Goal: Task Accomplishment & Management: Manage account settings

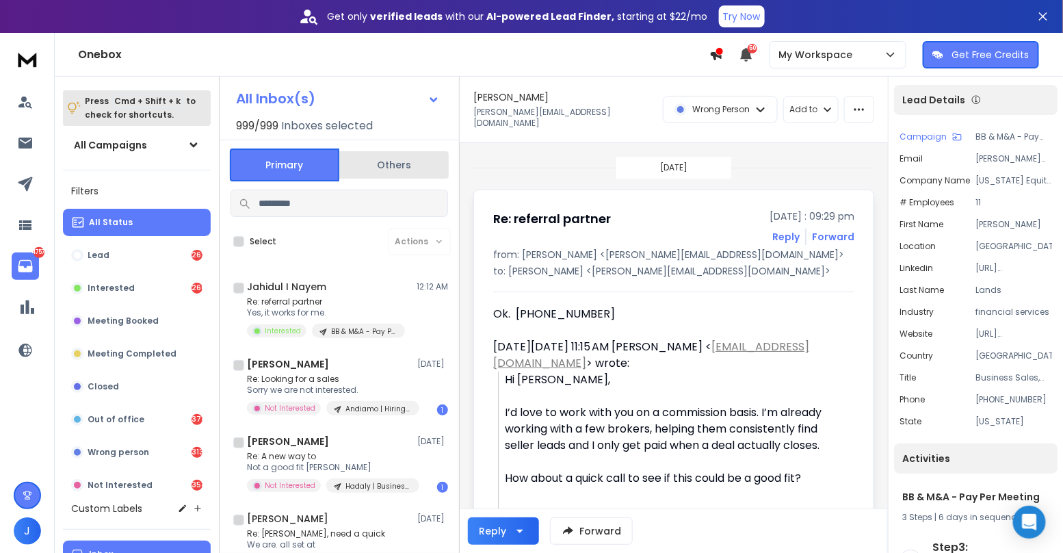
scroll to position [954, 0]
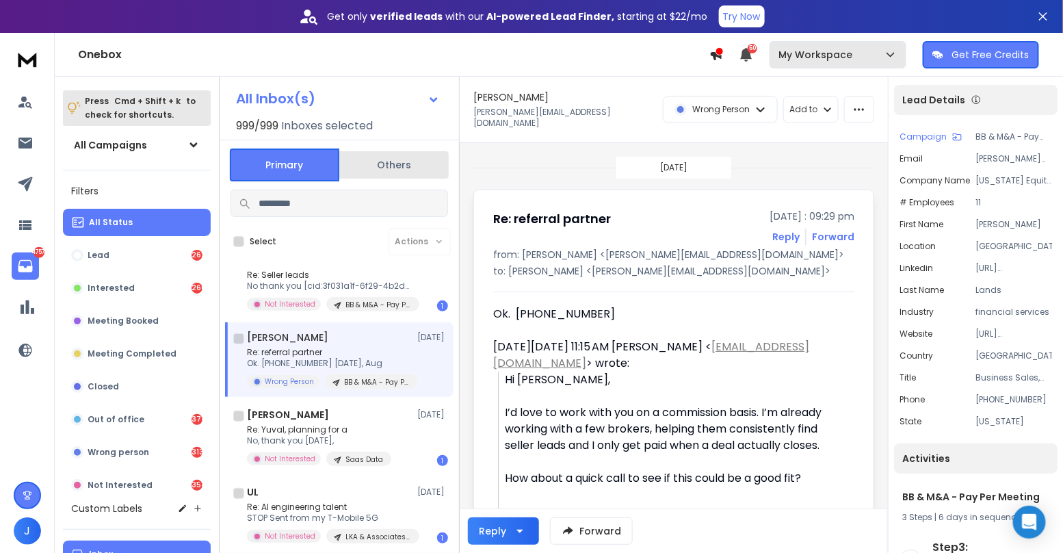
click at [827, 55] on p "My Workspace" at bounding box center [817, 55] width 79 height 14
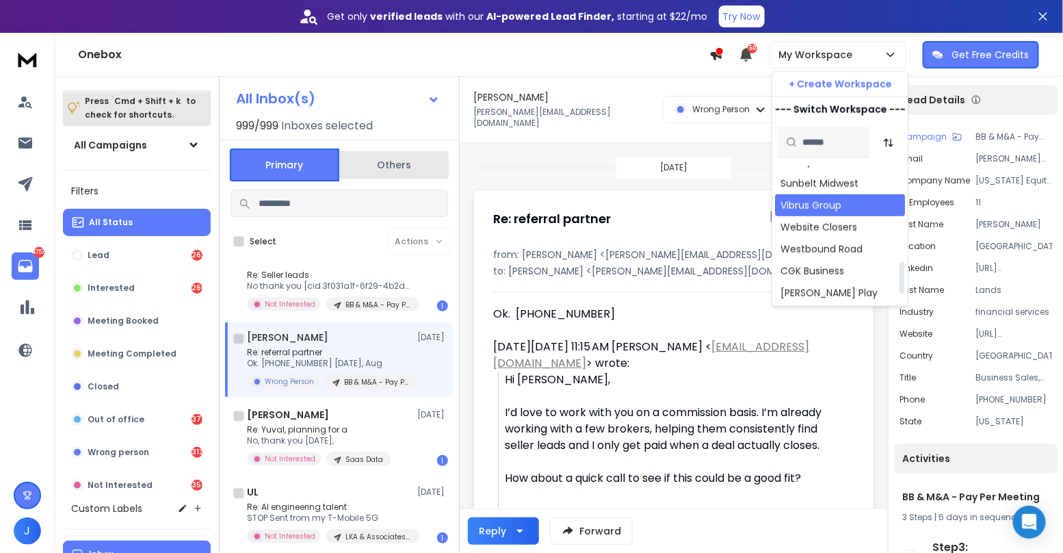
scroll to position [445, 0]
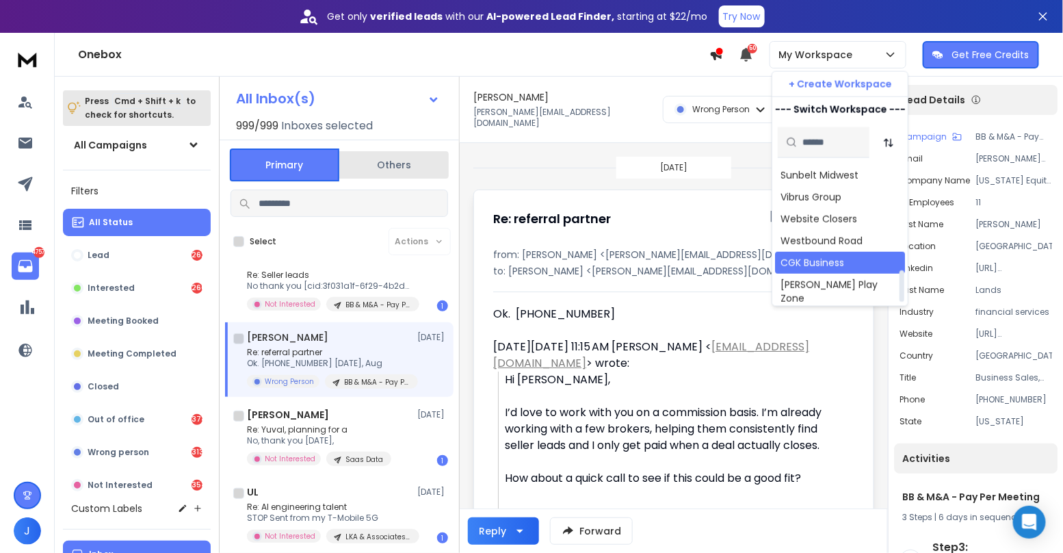
click at [832, 256] on div "CGK Business" at bounding box center [812, 263] width 64 height 14
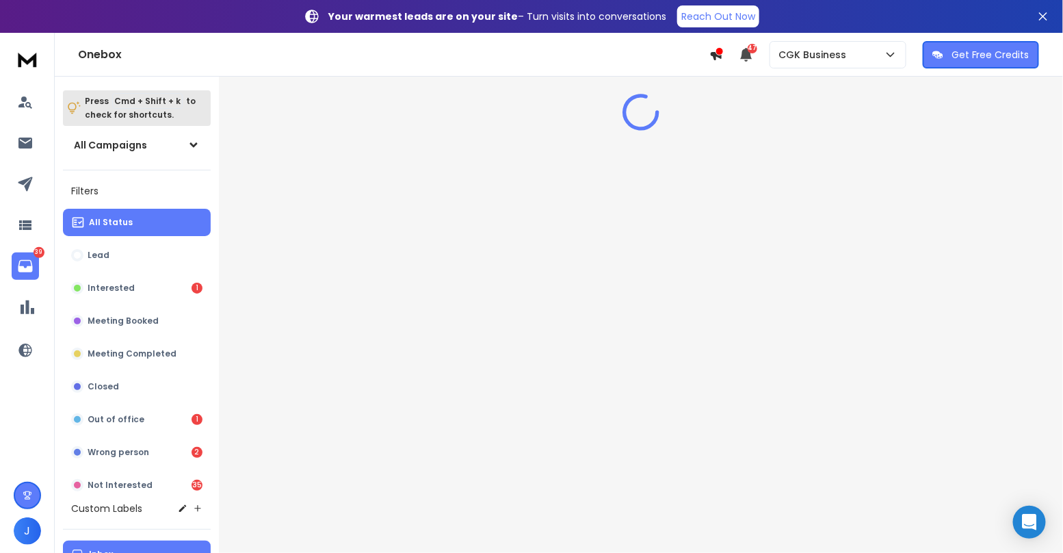
click at [631, 60] on h1 "Onebox" at bounding box center [393, 55] width 631 height 16
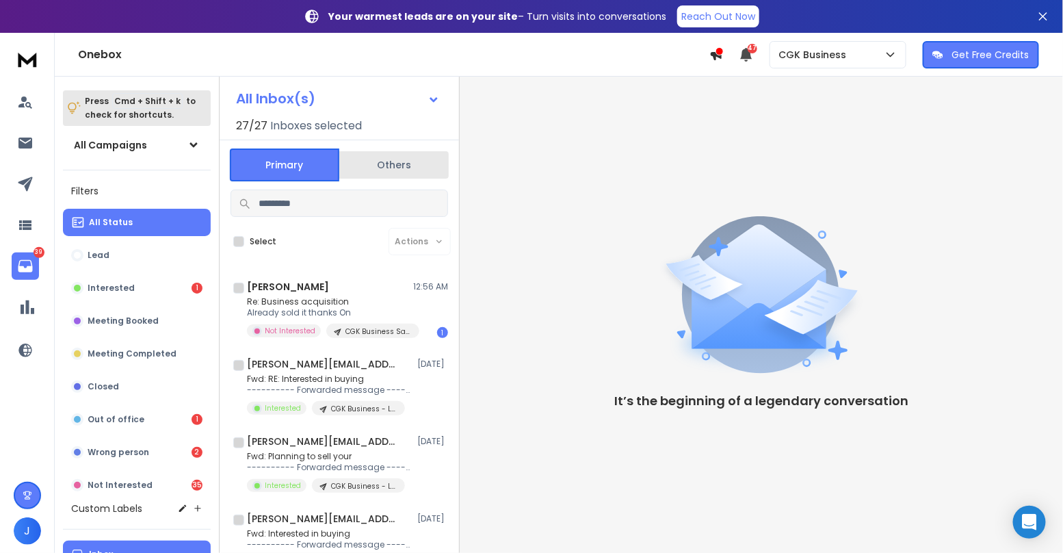
click at [632, 62] on h1 "Onebox" at bounding box center [393, 55] width 631 height 16
click at [32, 311] on icon at bounding box center [28, 307] width 14 height 14
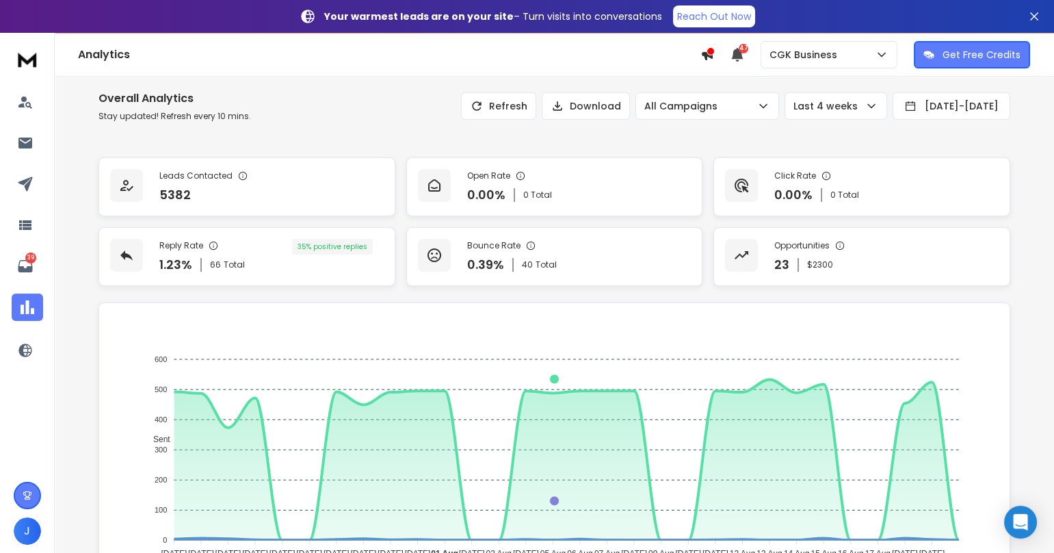
click at [661, 68] on div "Analytics 47 CGK Business Get Free Credits" at bounding box center [527, 55] width 1054 height 44
click at [356, 133] on div "Overall Analytics Stay updated! Refresh every 10 mins. Refresh Download All Cam…" at bounding box center [554, 468] width 912 height 756
click at [23, 265] on icon at bounding box center [25, 266] width 16 height 16
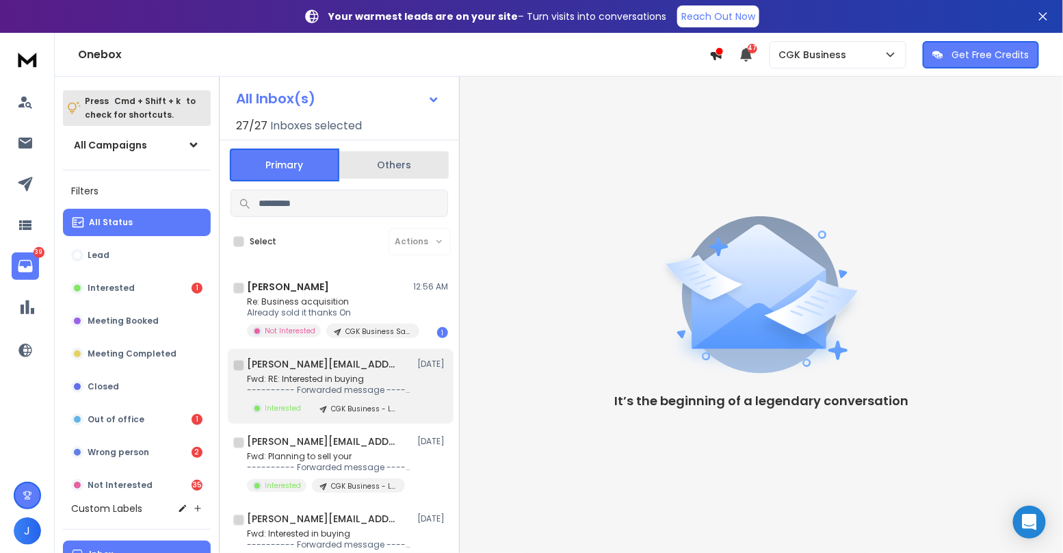
click at [302, 390] on p "---------- Forwarded message --------- From: lighthouseautomotivesolutions" at bounding box center [329, 389] width 164 height 11
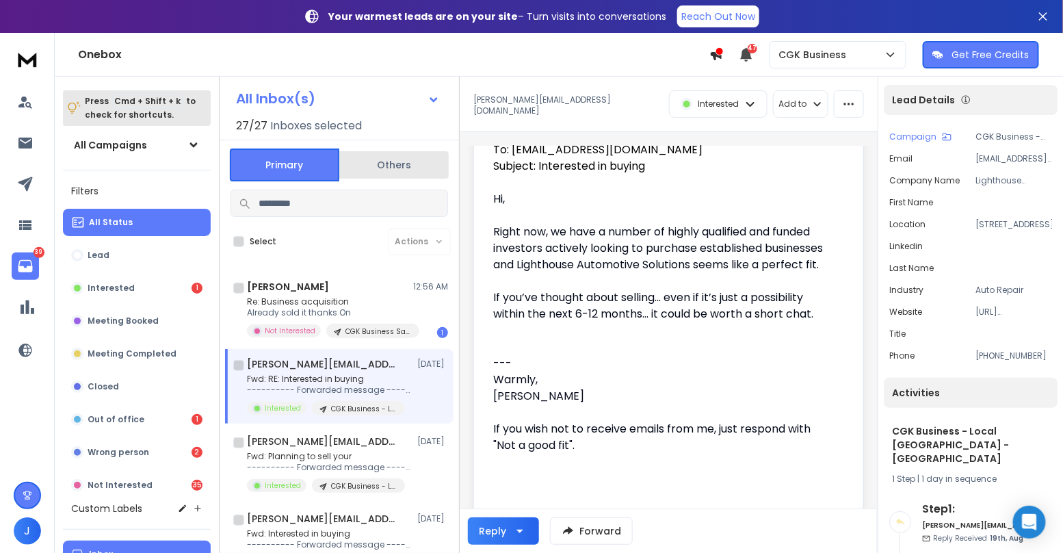
scroll to position [507, 0]
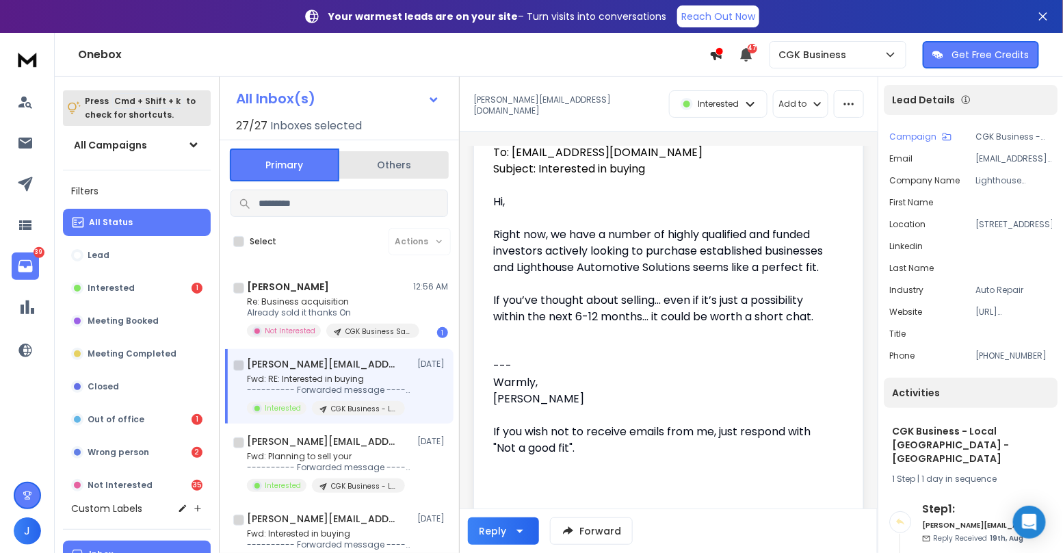
drag, startPoint x: 584, startPoint y: 419, endPoint x: 480, endPoint y: 162, distance: 277.4
click at [480, 162] on div "Fwd: RE: Interested in buying [DATE] : 10:36 pm Reply Forward from: [PERSON_NAM…" at bounding box center [668, 96] width 391 height 848
click at [484, 172] on div "Fwd: RE: Interested in buying [DATE] : 10:36 pm Reply Forward from: [PERSON_NAM…" at bounding box center [668, 96] width 391 height 848
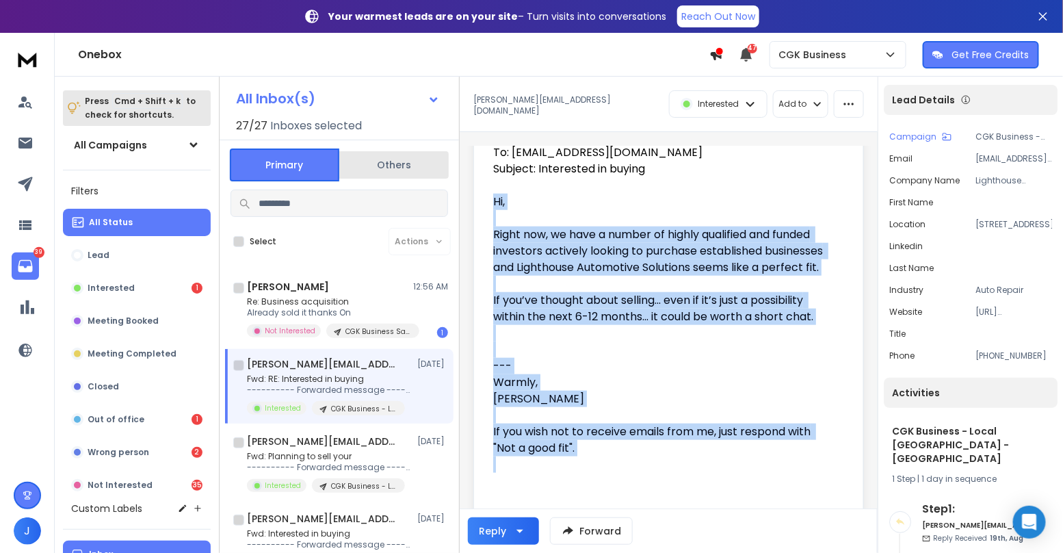
drag, startPoint x: 494, startPoint y: 170, endPoint x: 598, endPoint y: 428, distance: 278.0
click at [598, 428] on div "---------- Forwarded message --------- From: lighthouseautomotivesolutions < [E…" at bounding box center [668, 151] width 351 height 698
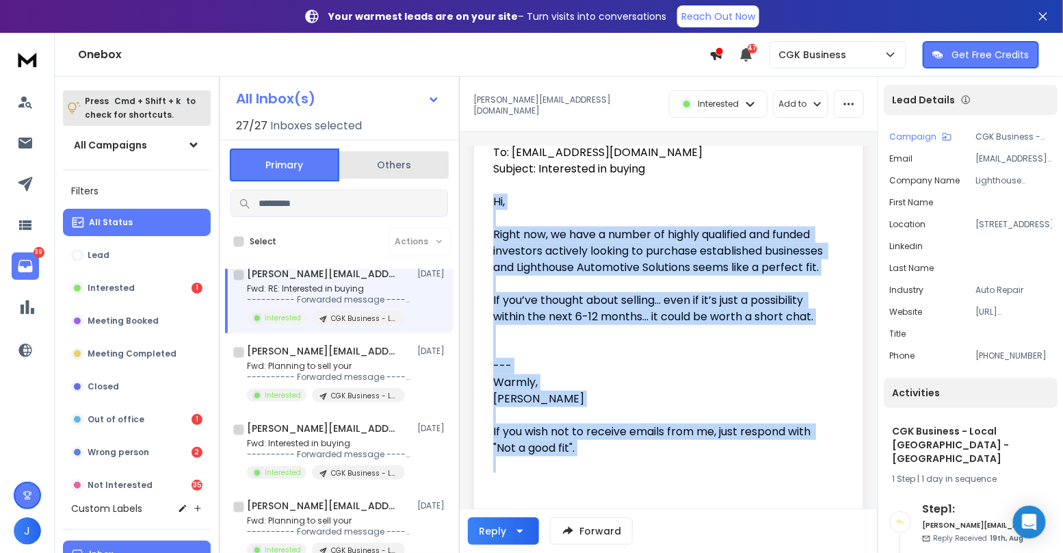
scroll to position [99, 0]
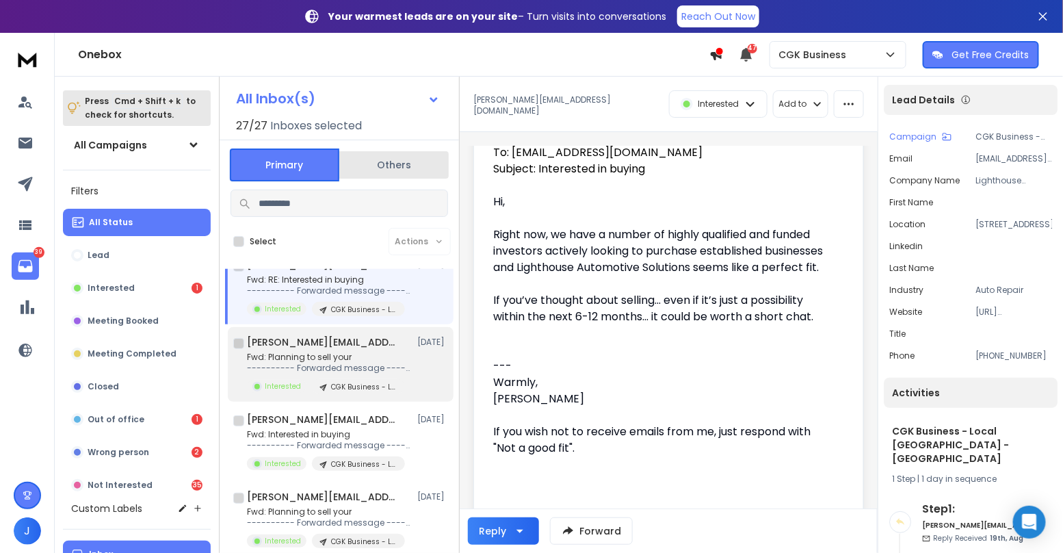
click at [382, 349] on div "[PERSON_NAME][EMAIL_ADDRESS][DOMAIN_NAME] [DATE] Fwd: Planning to sell your ---…" at bounding box center [347, 364] width 201 height 58
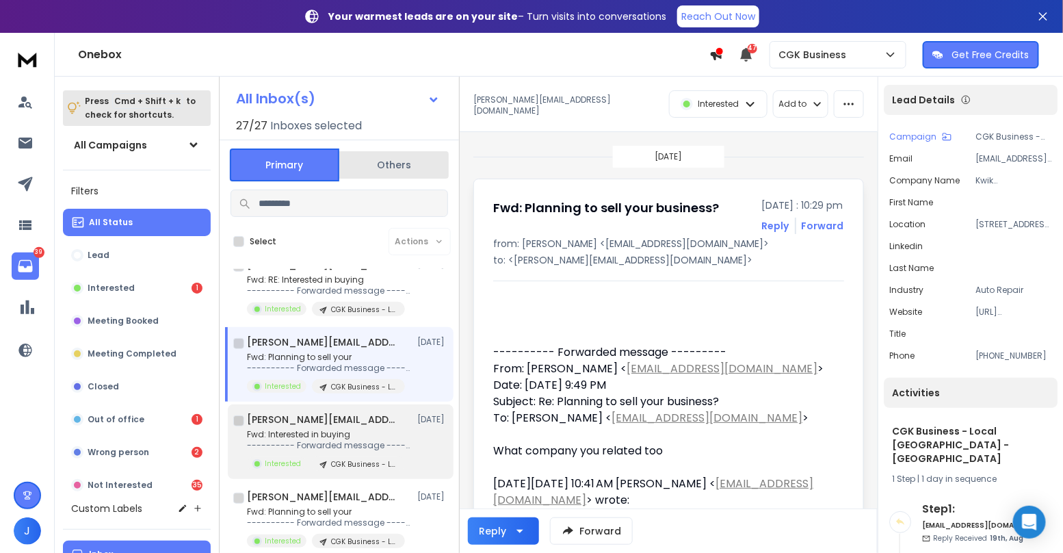
click at [343, 433] on p "Fwd: Interested in buying" at bounding box center [329, 434] width 164 height 11
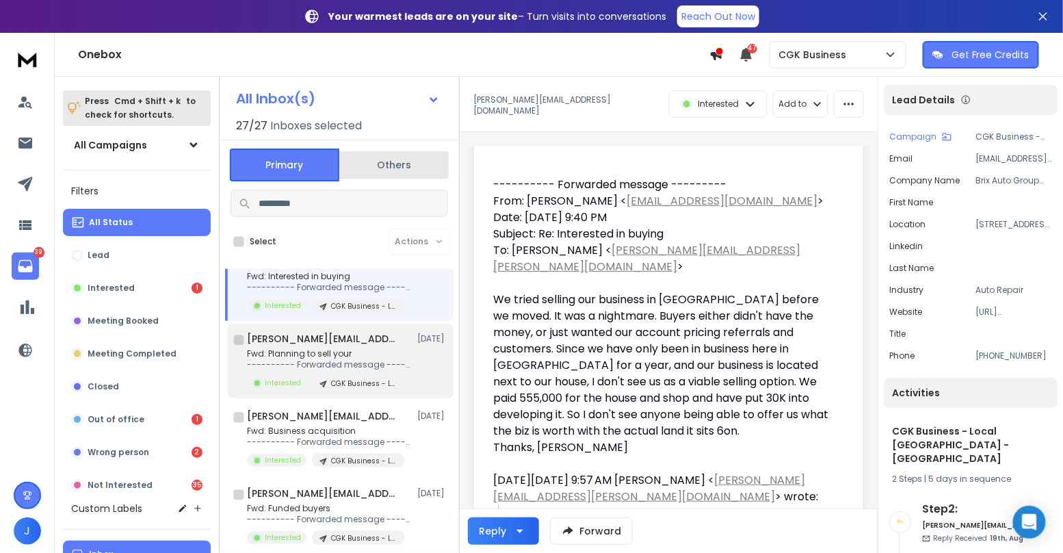
scroll to position [265, 0]
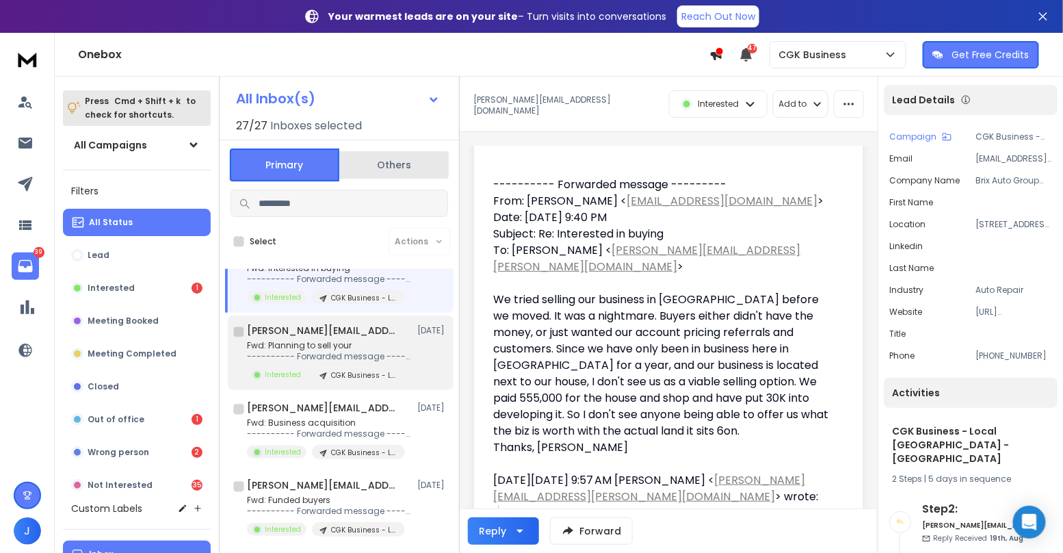
click at [343, 359] on p "---------- Forwarded message --------- From: [PERSON_NAME]" at bounding box center [329, 356] width 164 height 11
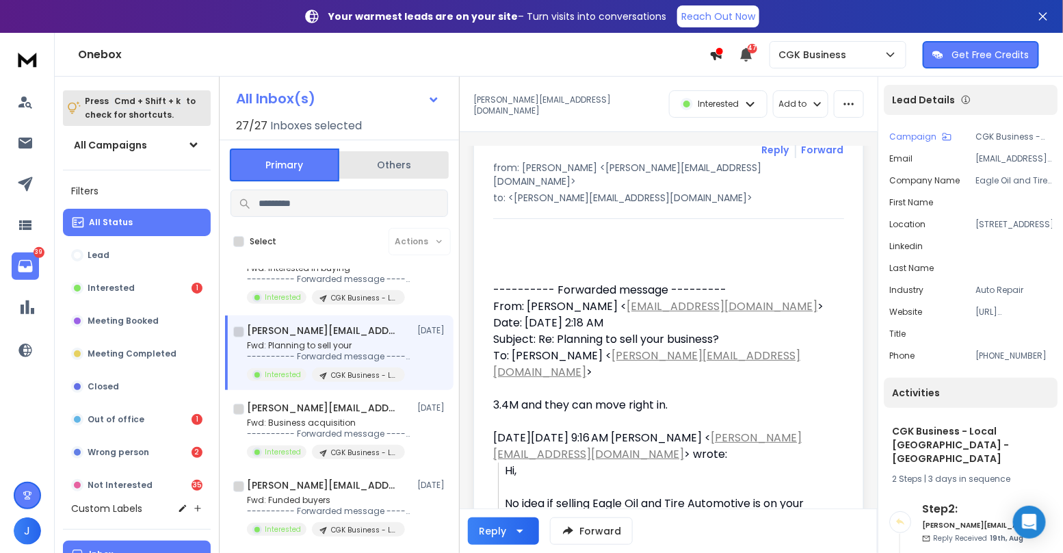
scroll to position [157, 0]
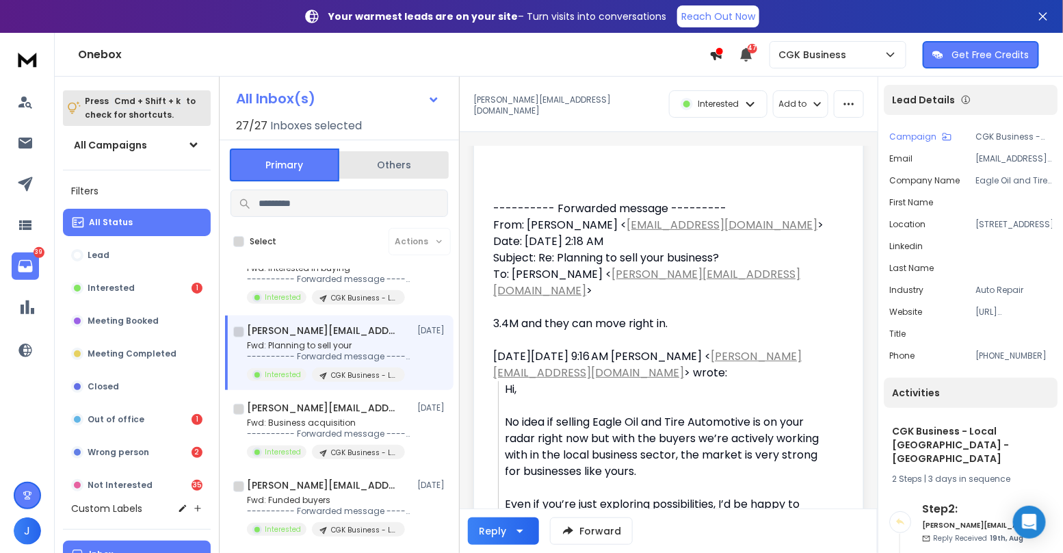
drag, startPoint x: 687, startPoint y: 297, endPoint x: 495, endPoint y: 287, distance: 192.4
click at [495, 315] on div "3.4M and they can move right in." at bounding box center [663, 323] width 340 height 16
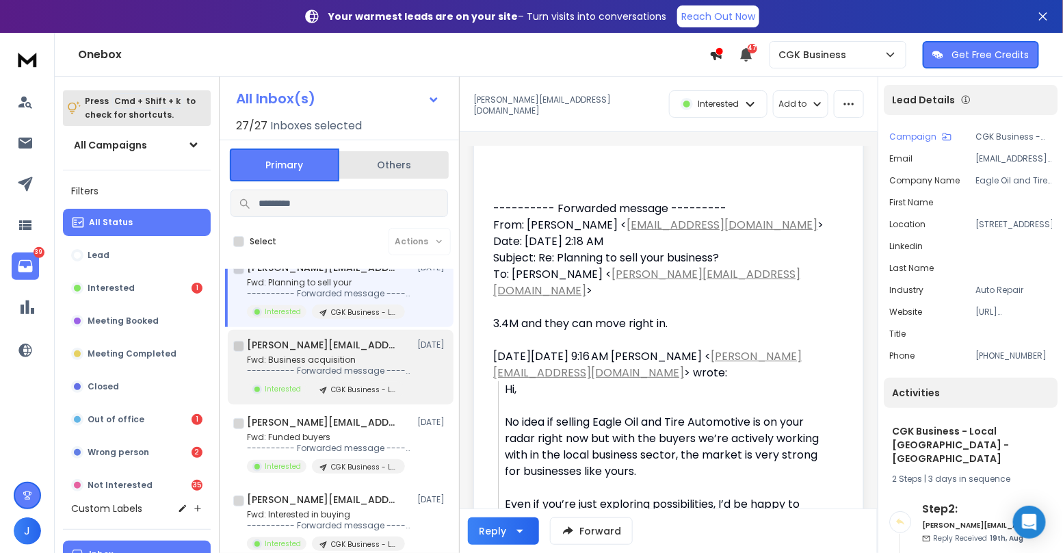
scroll to position [331, 0]
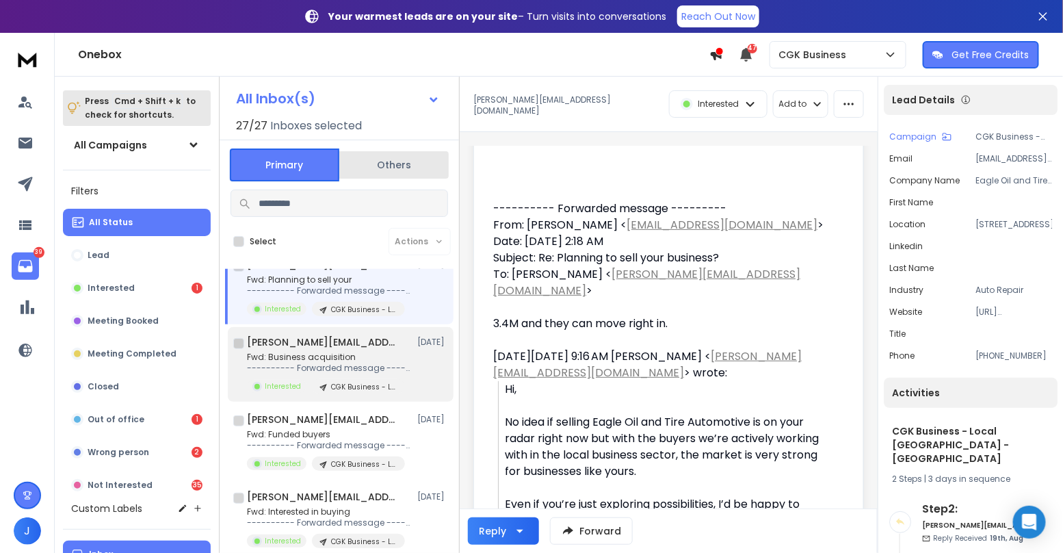
click at [339, 347] on h1 "[PERSON_NAME][EMAIL_ADDRESS][DOMAIN_NAME]" at bounding box center [322, 342] width 150 height 14
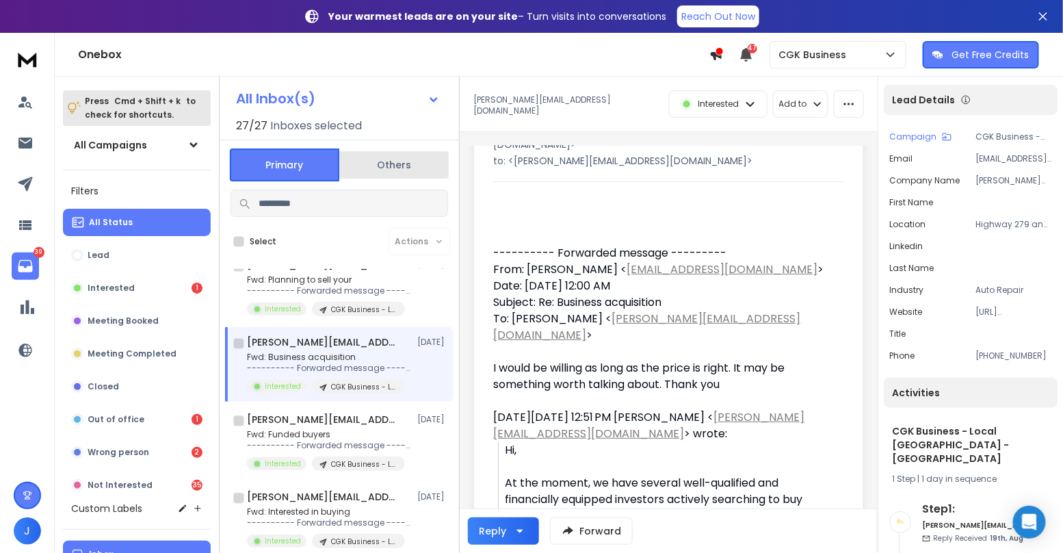
scroll to position [192, 0]
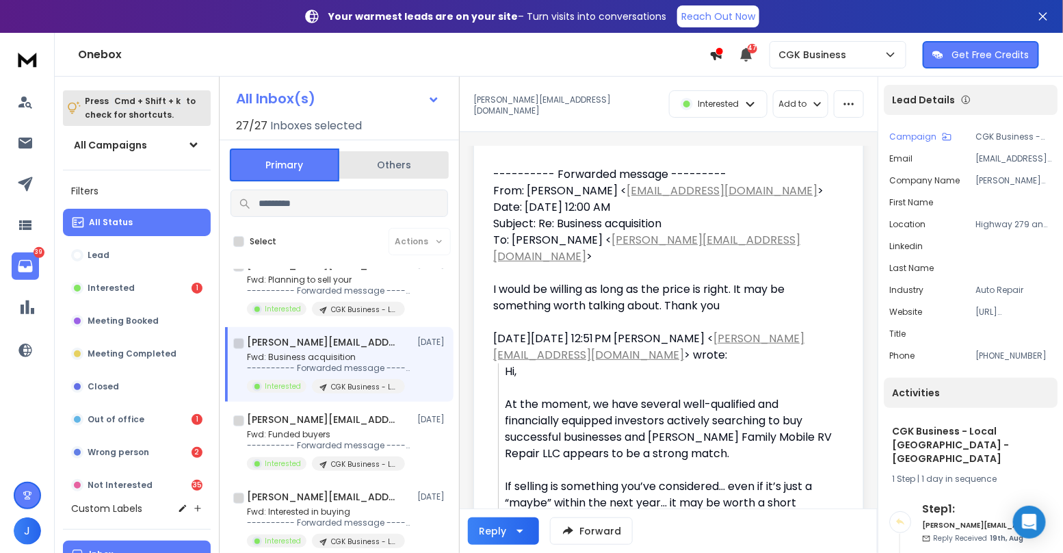
drag, startPoint x: 735, startPoint y: 274, endPoint x: 469, endPoint y: 256, distance: 266.7
click at [469, 256] on div "[DATE] Fwd: Business acquisition [DATE] : 01:23 am Reply Forward from: [PERSON_…" at bounding box center [669, 354] width 418 height 801
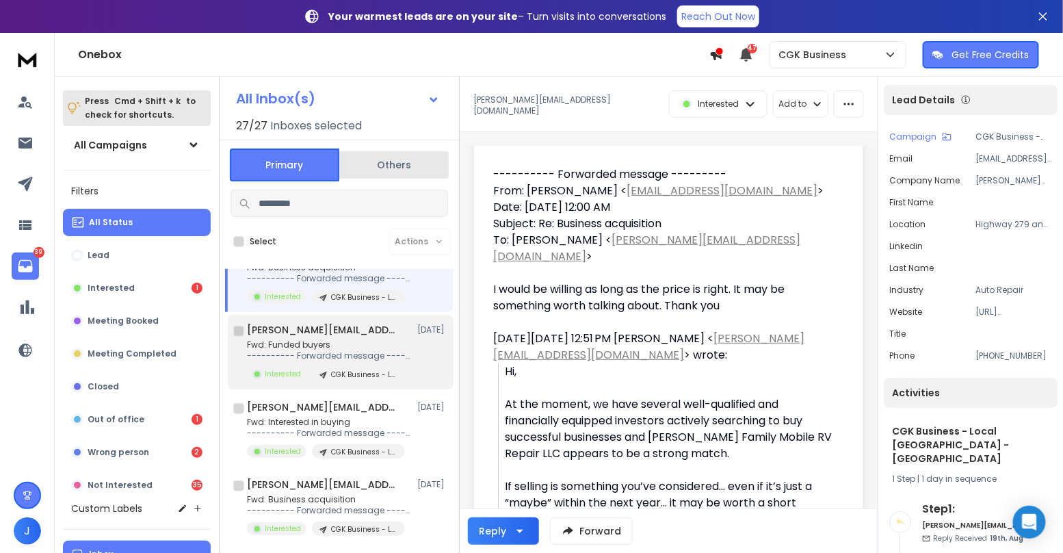
scroll to position [438, 0]
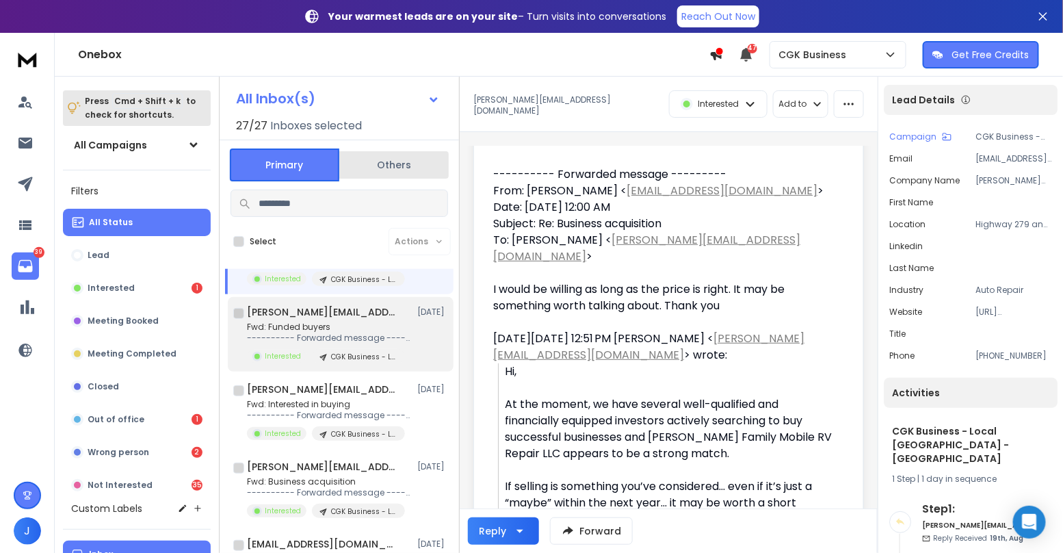
click at [341, 335] on p "---------- Forwarded message --------- From: [GEOGRAPHIC_DATA]" at bounding box center [329, 337] width 164 height 11
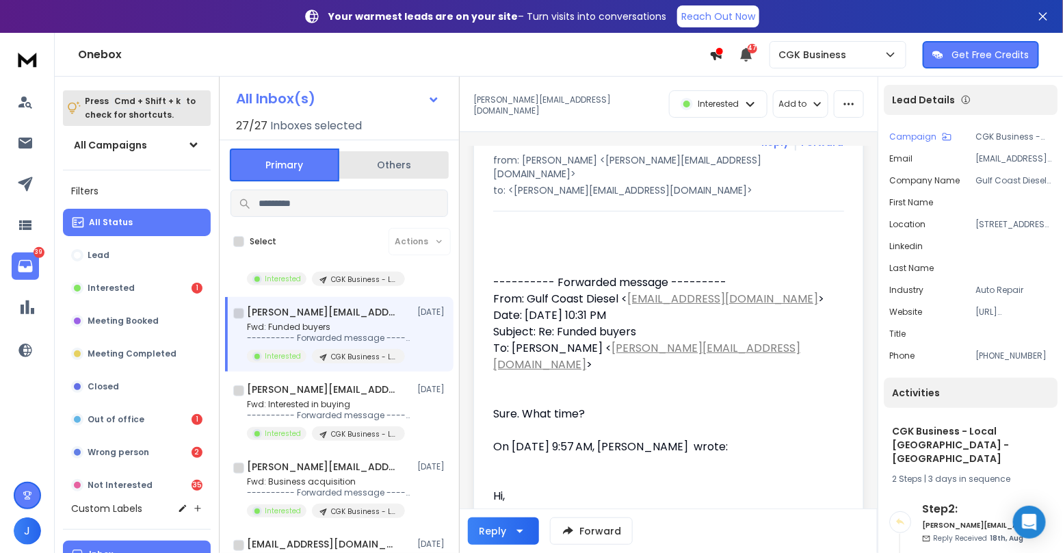
scroll to position [102, 0]
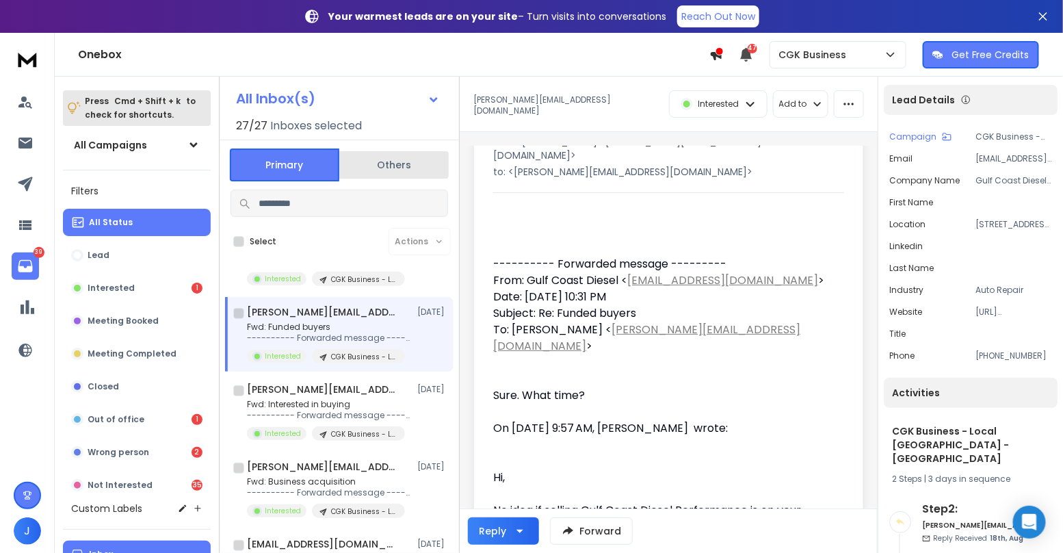
drag, startPoint x: 601, startPoint y: 379, endPoint x: 492, endPoint y: 382, distance: 109.5
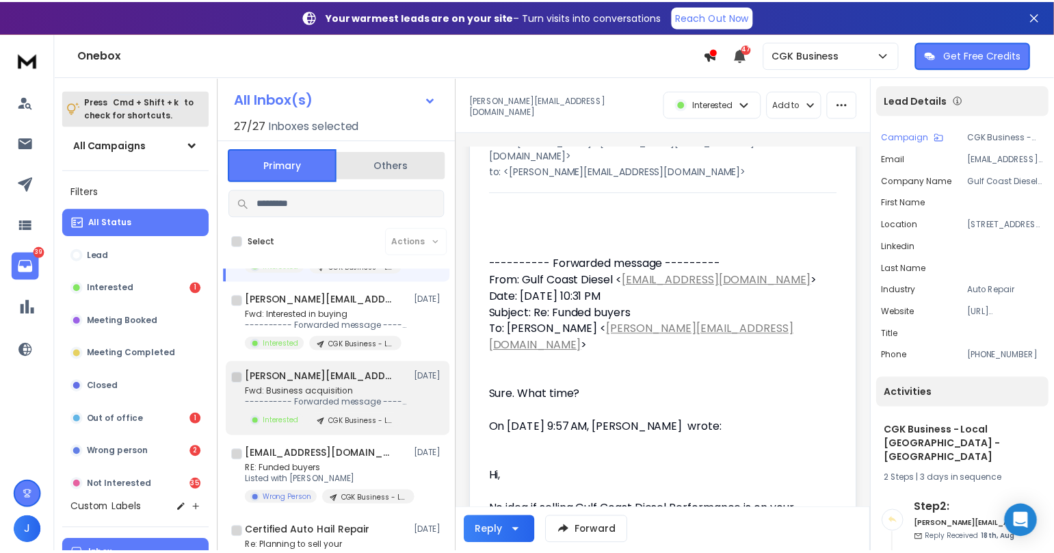
scroll to position [537, 0]
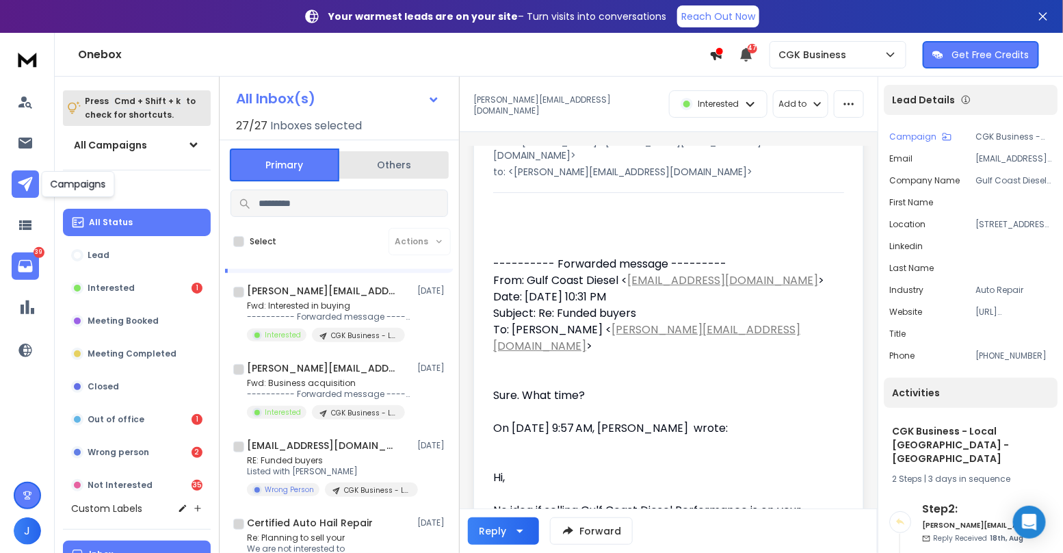
click at [29, 178] on icon at bounding box center [25, 183] width 14 height 14
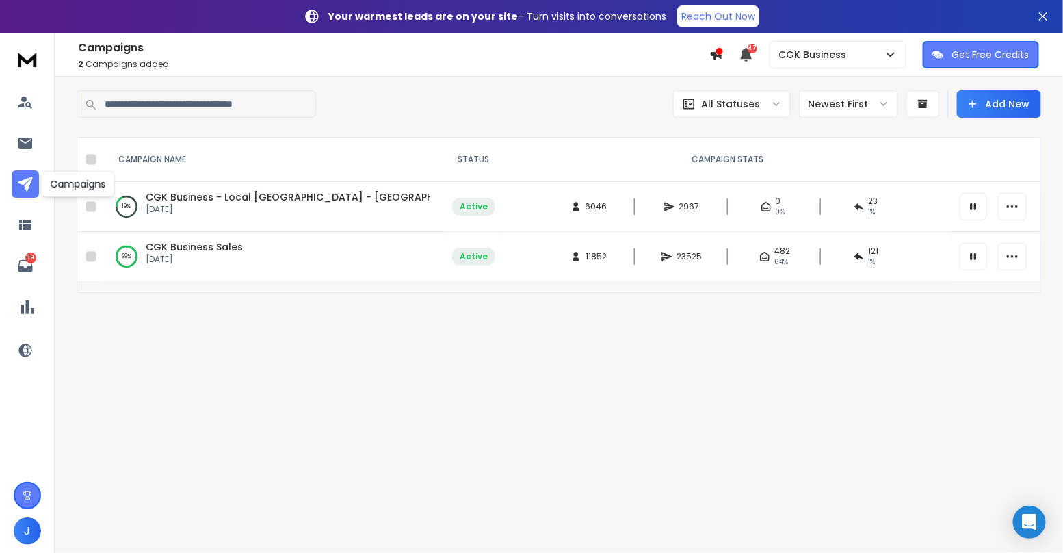
click at [405, 111] on div at bounding box center [318, 103] width 482 height 27
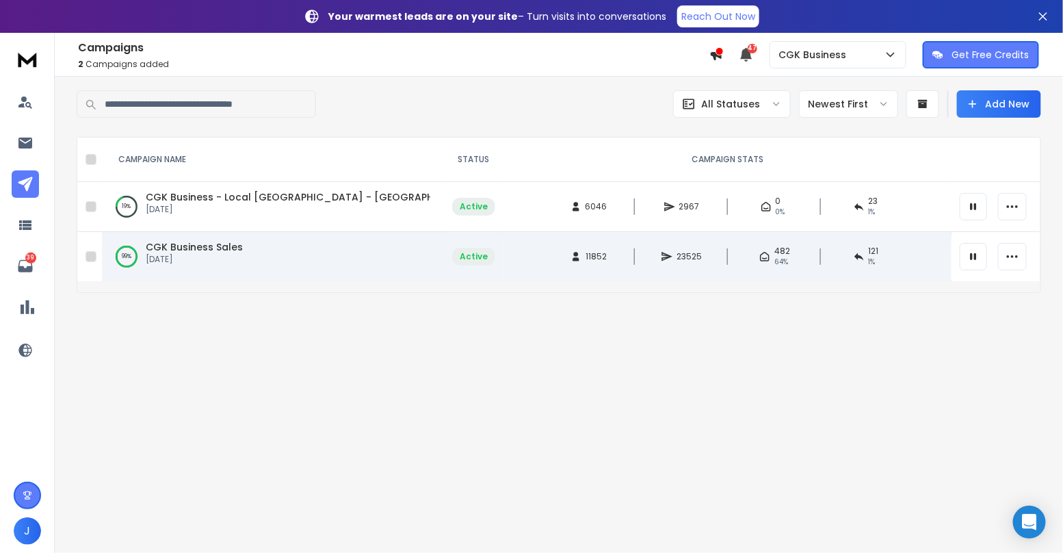
click at [220, 247] on span "CGK Business Sales" at bounding box center [194, 247] width 97 height 14
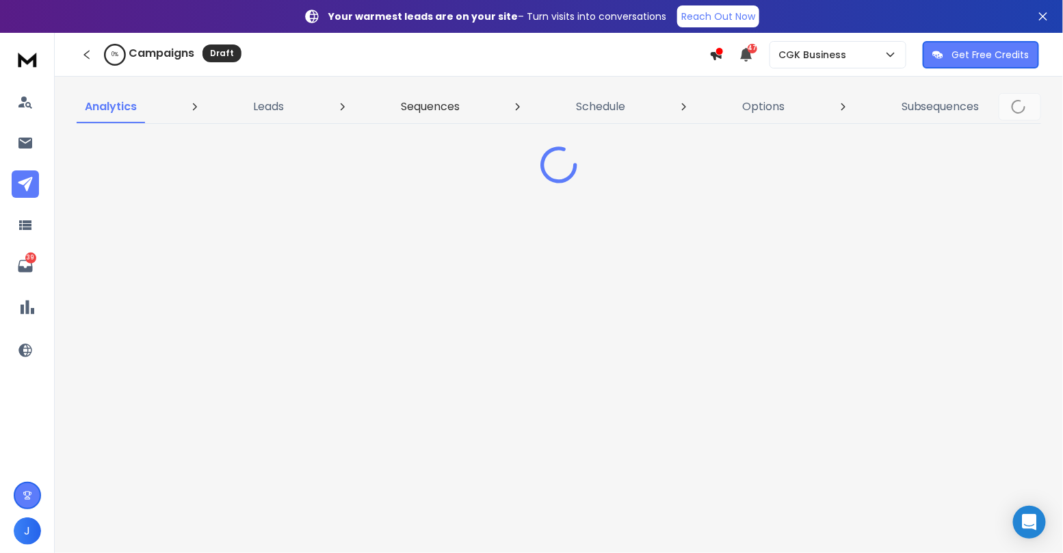
click at [417, 108] on p "Sequences" at bounding box center [430, 106] width 59 height 16
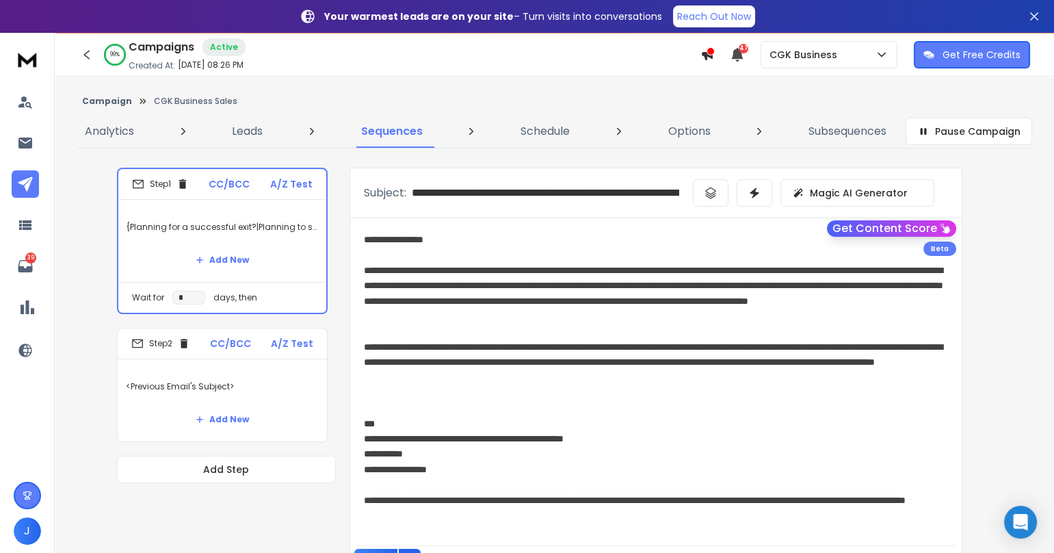
click at [256, 224] on p "{Planning for a successful exit?|Planning to sell your business?|Sussesfull Exi…" at bounding box center [223, 227] width 192 height 38
click at [274, 380] on p "<Previous Email's Subject>" at bounding box center [222, 386] width 193 height 38
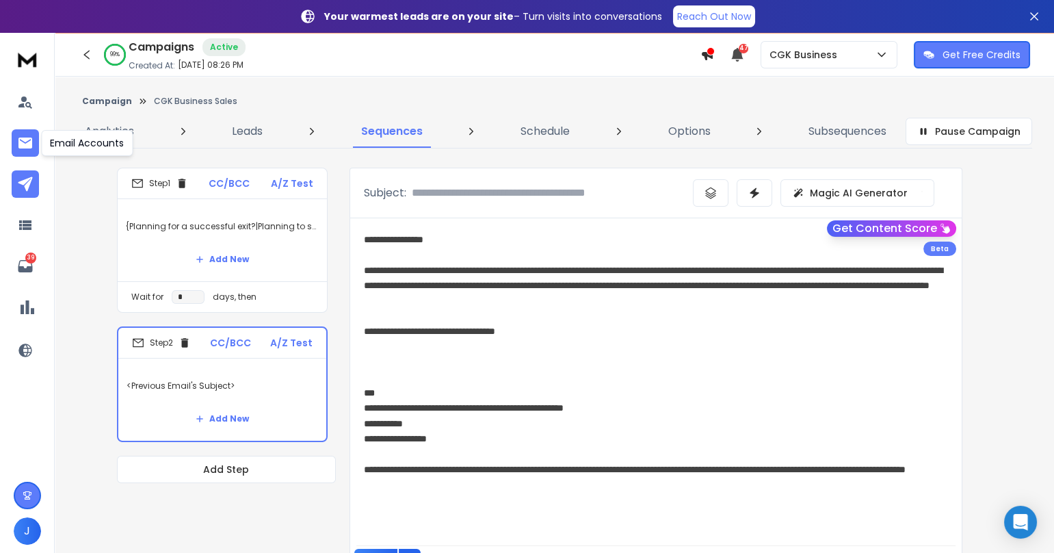
click at [30, 140] on icon at bounding box center [25, 143] width 16 height 16
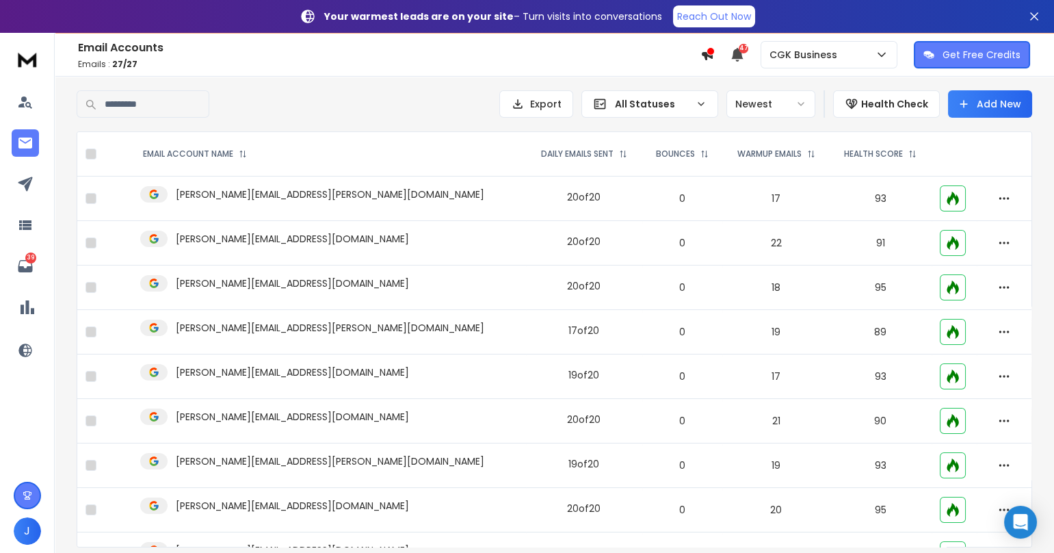
click at [337, 97] on div at bounding box center [284, 103] width 414 height 27
click at [297, 110] on div at bounding box center [284, 103] width 414 height 27
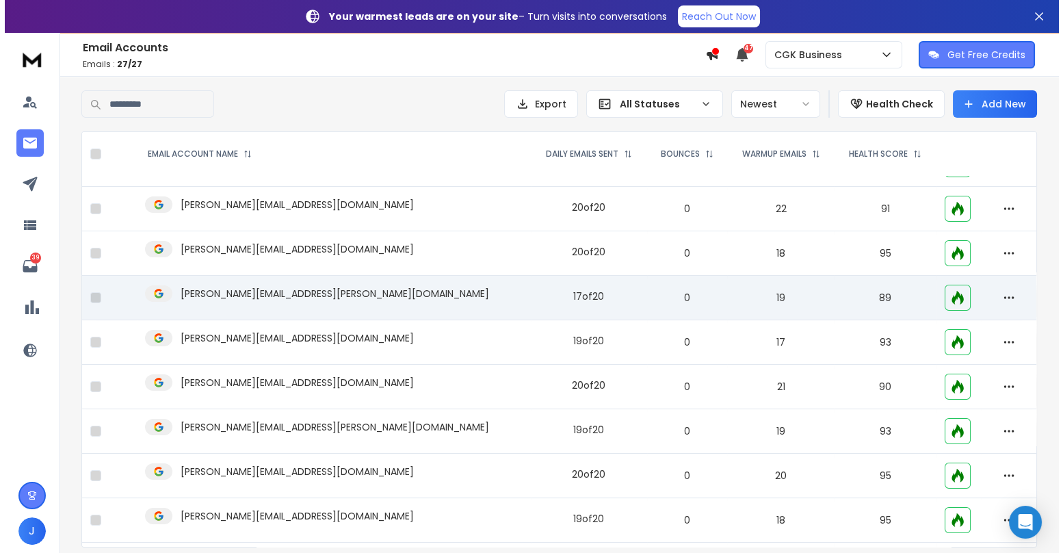
scroll to position [55, 0]
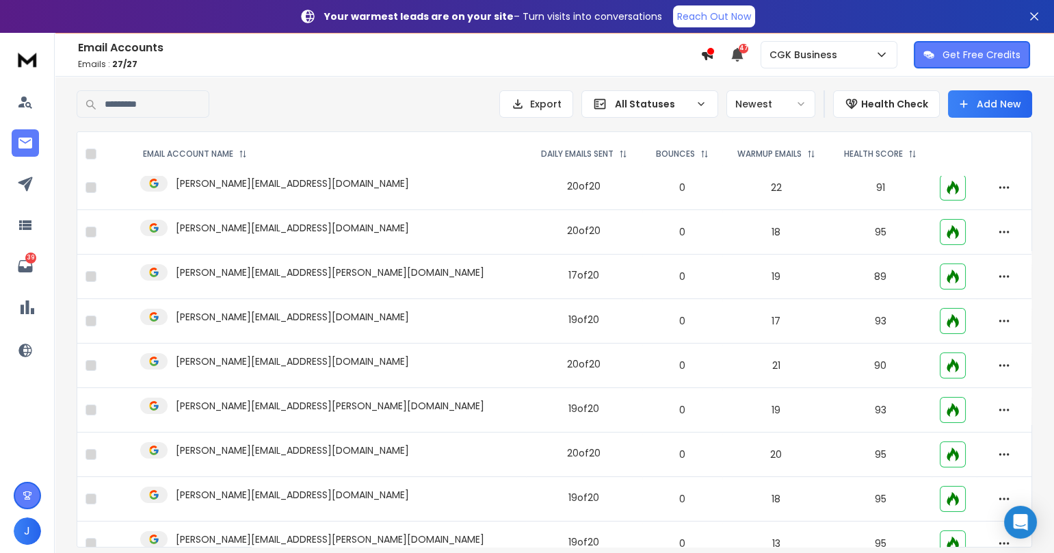
click at [382, 64] on p "Emails : 27 / 27" at bounding box center [389, 64] width 622 height 11
click at [832, 55] on p "CGK Business" at bounding box center [805, 55] width 73 height 14
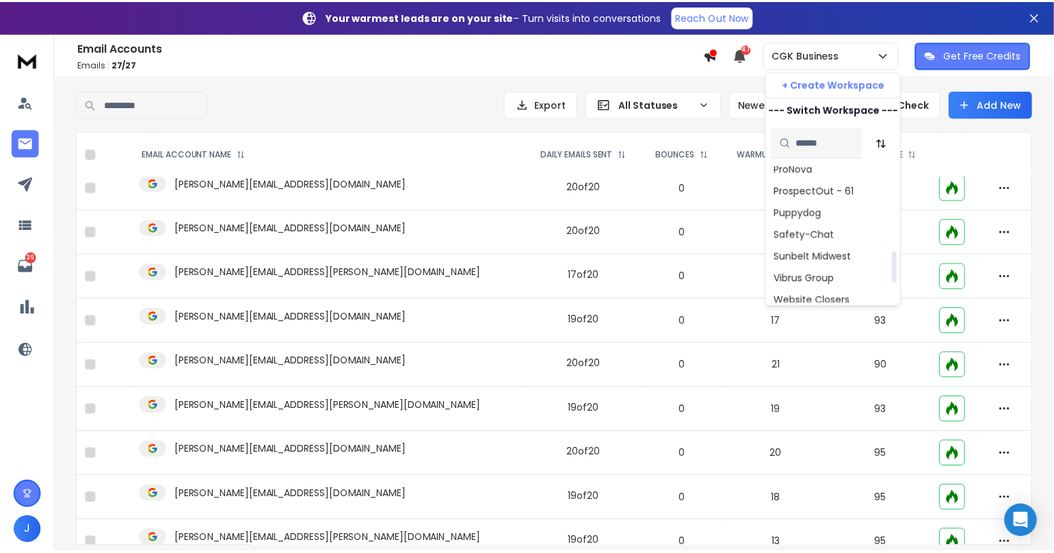
scroll to position [365, 0]
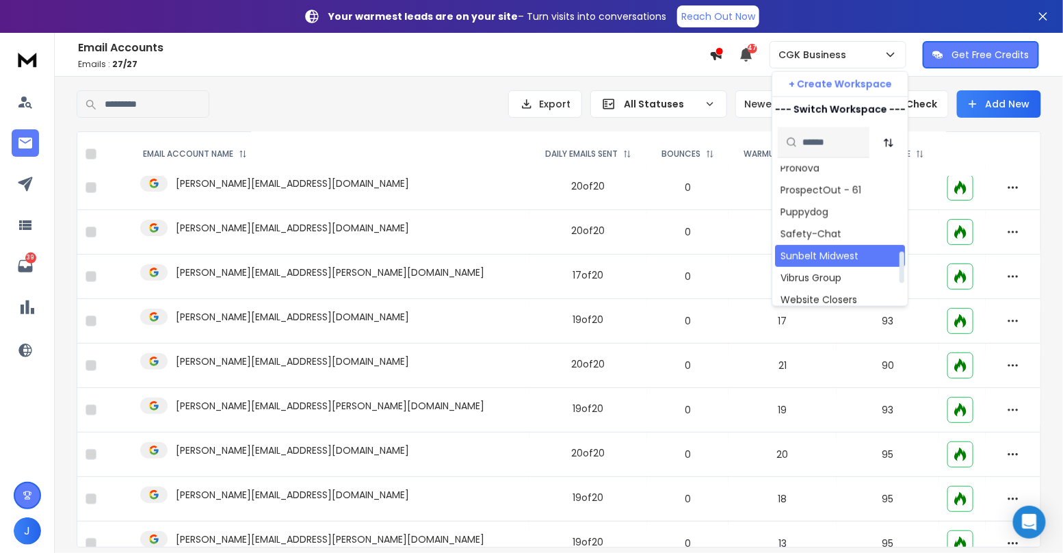
click at [830, 249] on div "Sunbelt Midwest" at bounding box center [819, 256] width 78 height 14
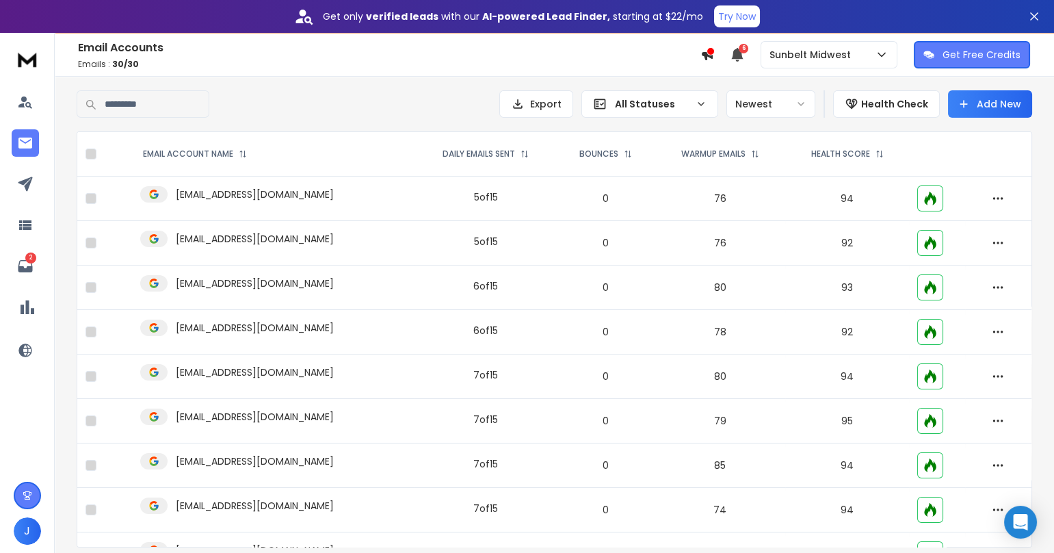
click at [399, 94] on div at bounding box center [284, 103] width 414 height 27
click at [599, 71] on div "Email Accounts Emails : 30 / 30 6 Sunbelt Midwest Get Free Credits" at bounding box center [527, 55] width 1054 height 44
click at [422, 106] on div at bounding box center [284, 103] width 414 height 27
click at [33, 310] on icon at bounding box center [28, 307] width 14 height 14
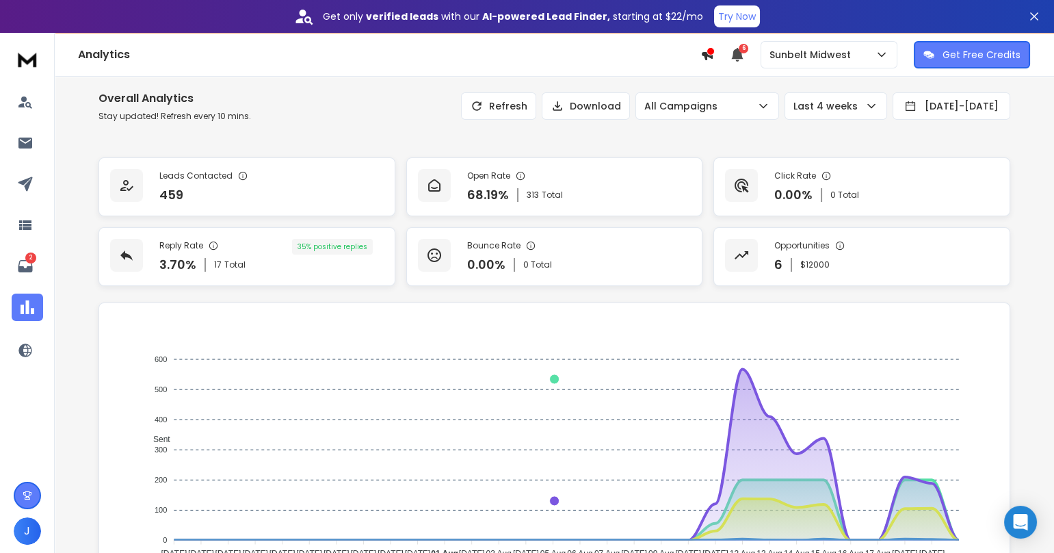
click at [344, 116] on div "Overall Analytics Stay updated! Refresh every 10 mins. Refresh Download All Cam…" at bounding box center [554, 105] width 912 height 31
click at [328, 124] on div "Overall Analytics Stay updated! Refresh every 10 mins. Refresh Download All Cam…" at bounding box center [554, 110] width 912 height 40
click at [26, 263] on icon at bounding box center [25, 266] width 16 height 16
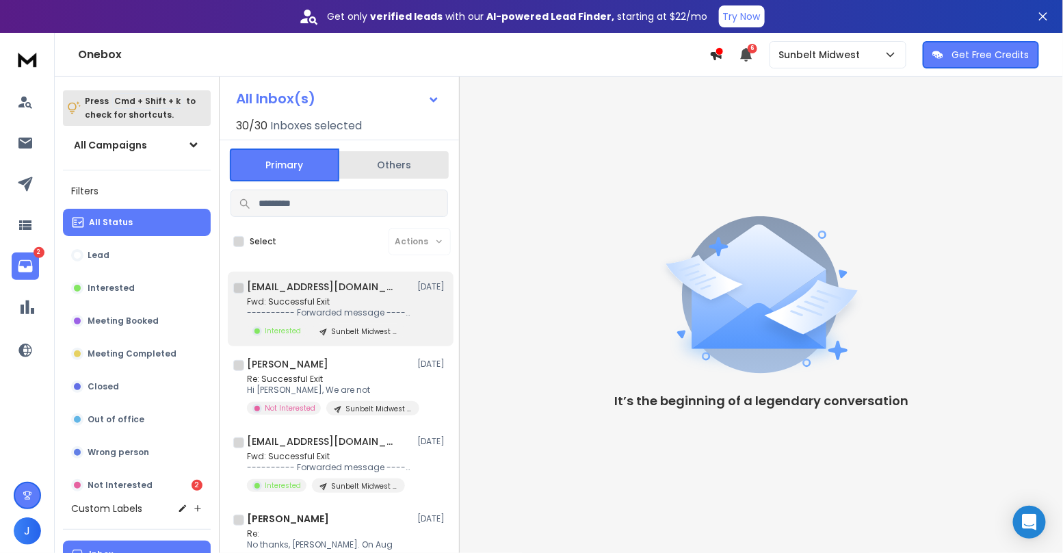
click at [372, 301] on p "Fwd: Successful Exit" at bounding box center [329, 301] width 164 height 11
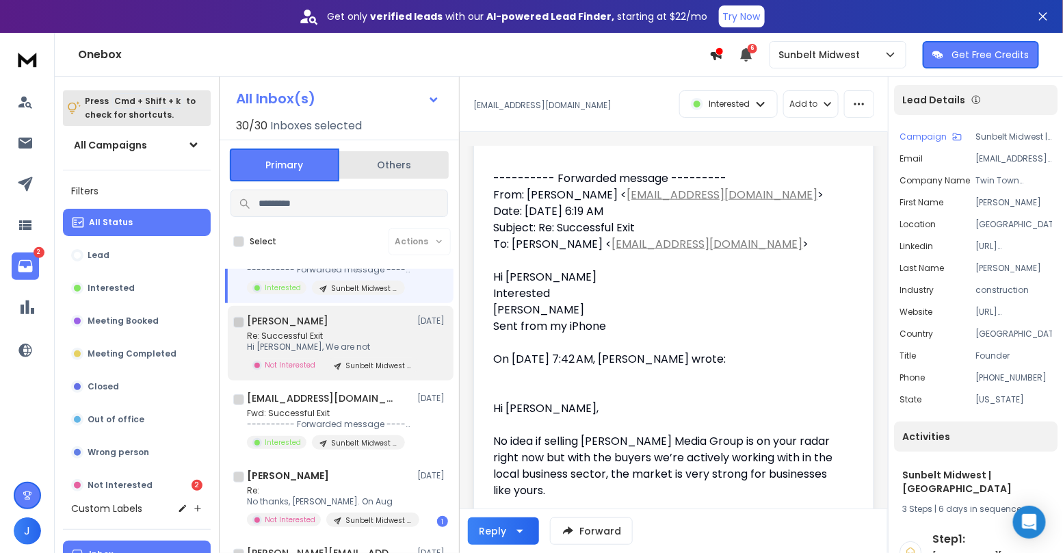
scroll to position [76, 0]
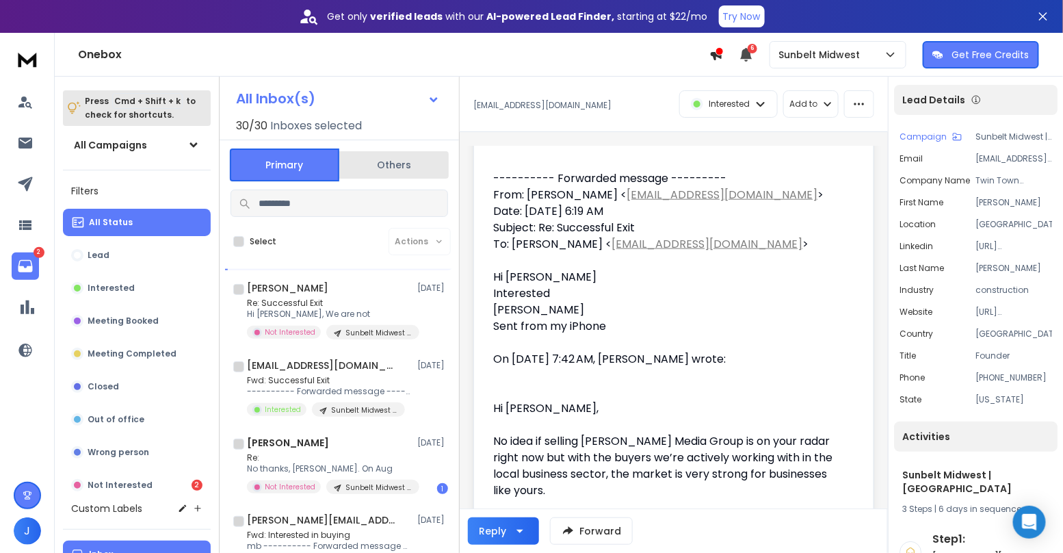
click at [358, 63] on div "Onebox 6 Sunbelt Midwest Get Free Credits" at bounding box center [531, 55] width 1063 height 44
click at [382, 68] on div "Onebox 6 Sunbelt Midwest Get Free Credits" at bounding box center [531, 55] width 1063 height 44
click at [500, 56] on h1 "Onebox" at bounding box center [393, 55] width 631 height 16
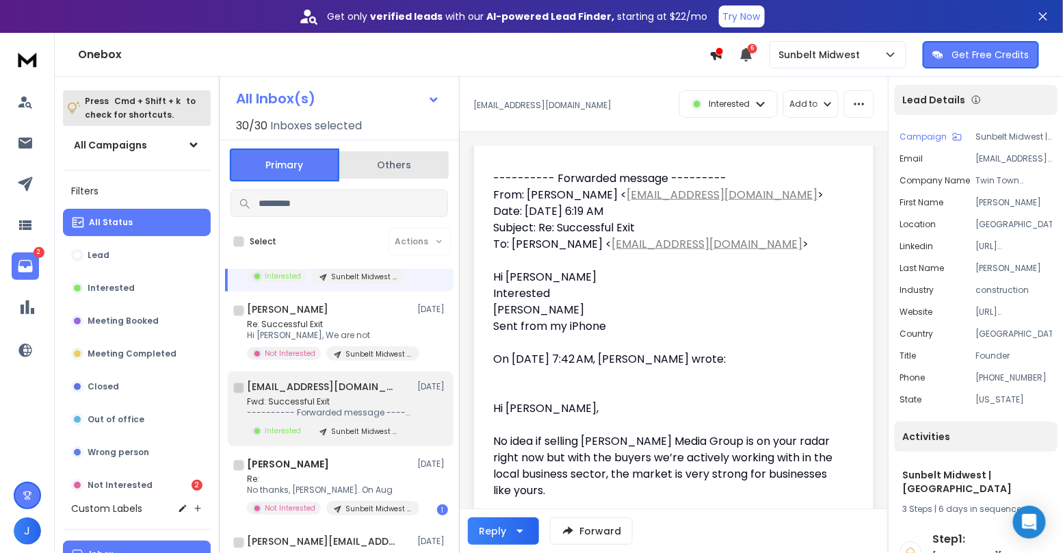
scroll to position [0, 0]
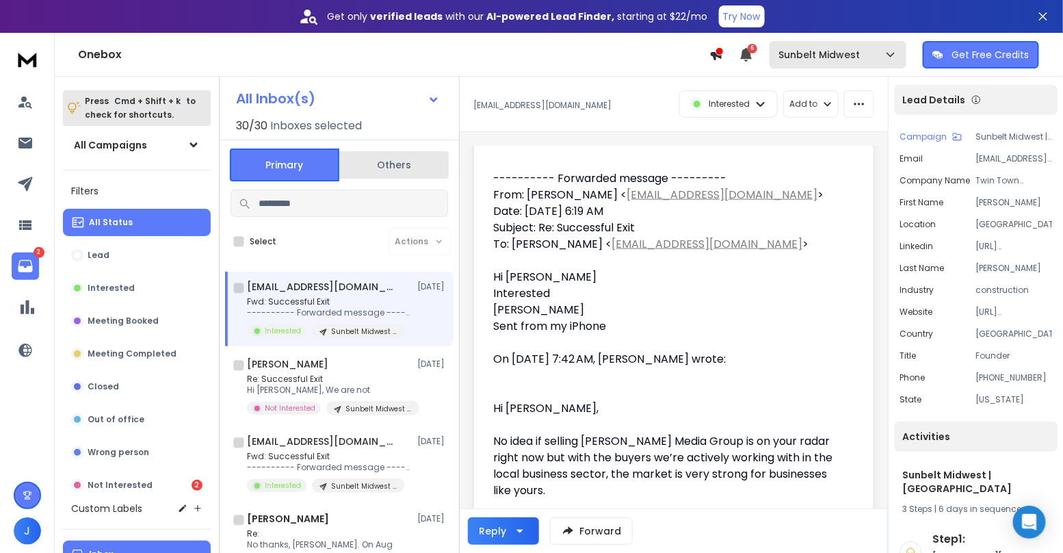
click at [848, 58] on p "Sunbelt Midwest" at bounding box center [821, 55] width 87 height 14
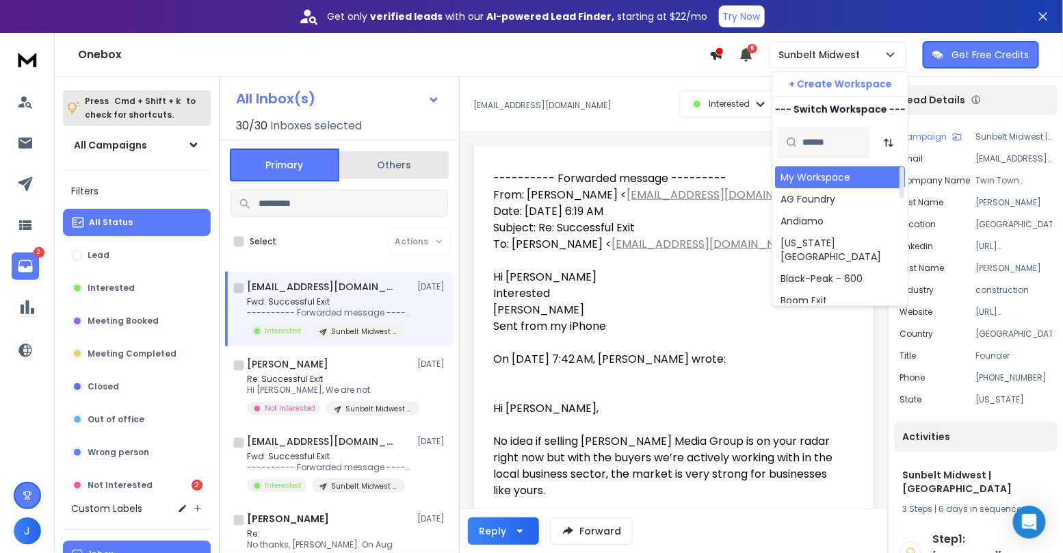
click at [849, 174] on div "My Workspace" at bounding box center [815, 177] width 70 height 14
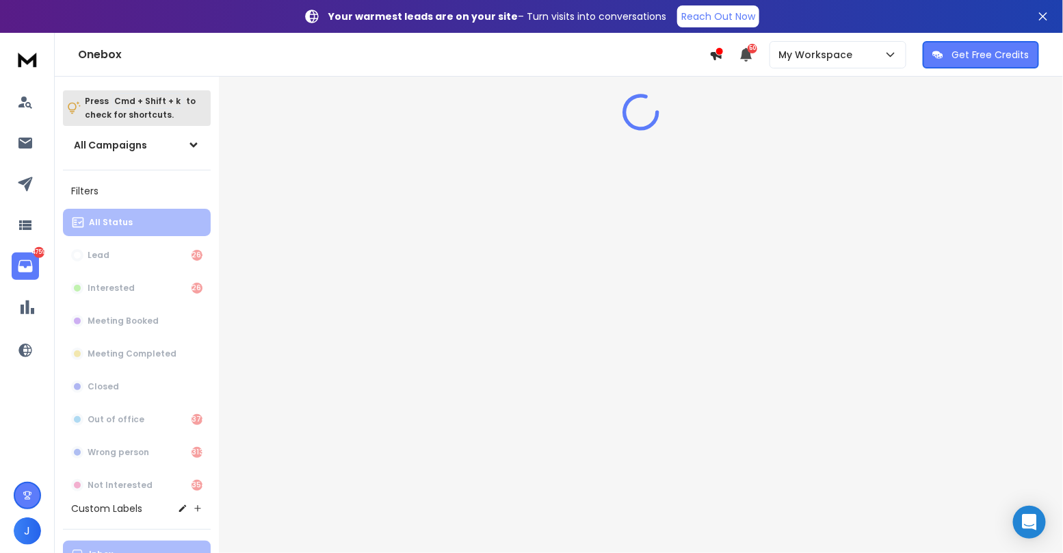
click at [540, 60] on h1 "Onebox" at bounding box center [393, 55] width 631 height 16
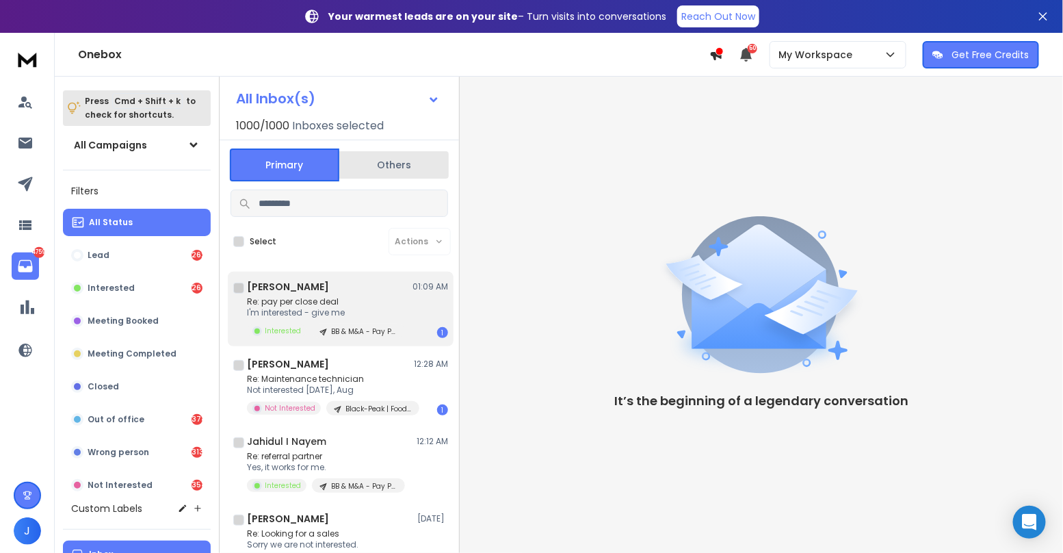
click at [371, 306] on p "Re: pay per close deal" at bounding box center [326, 301] width 158 height 11
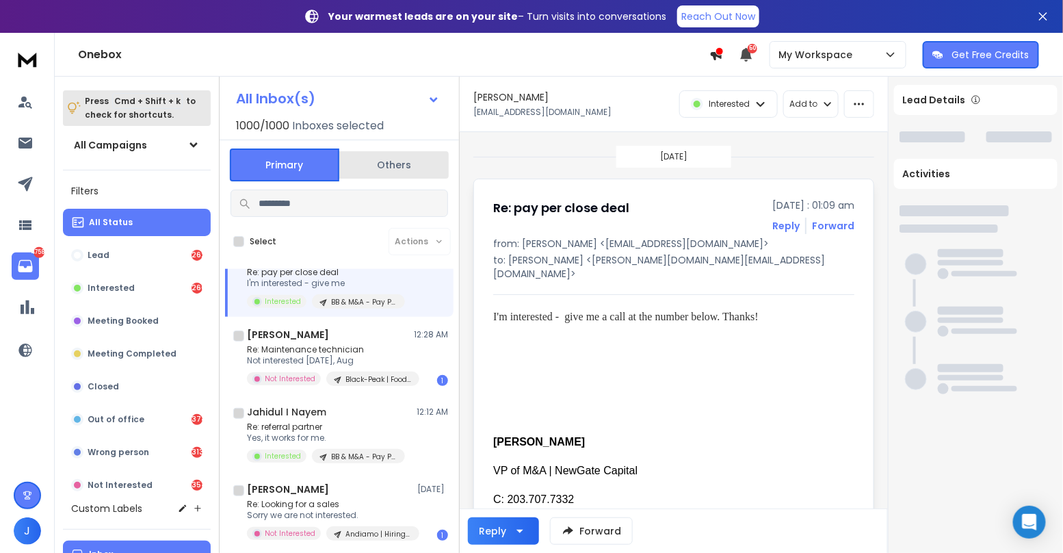
scroll to position [43, 0]
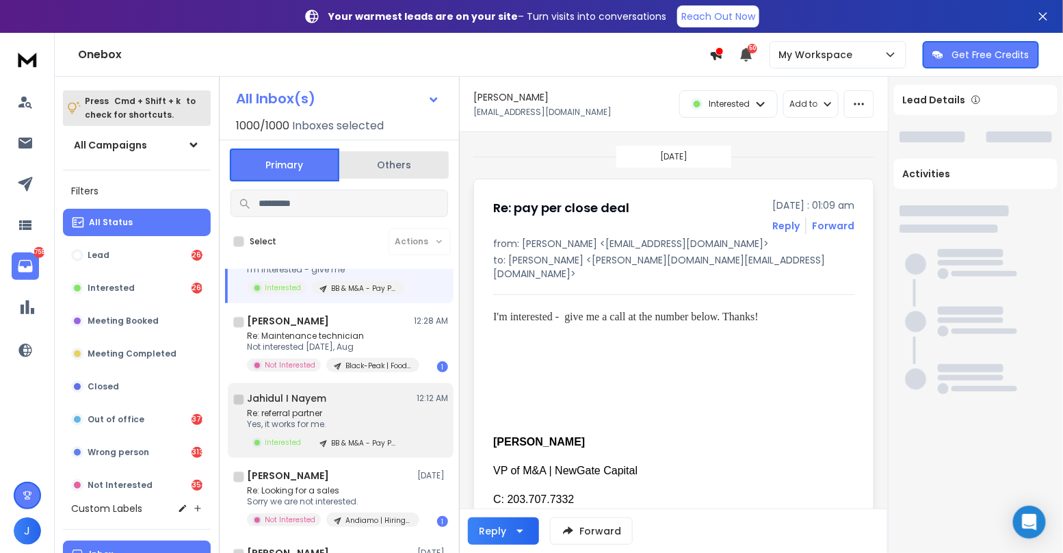
click at [362, 421] on p "Yes, it works for me." at bounding box center [326, 424] width 158 height 11
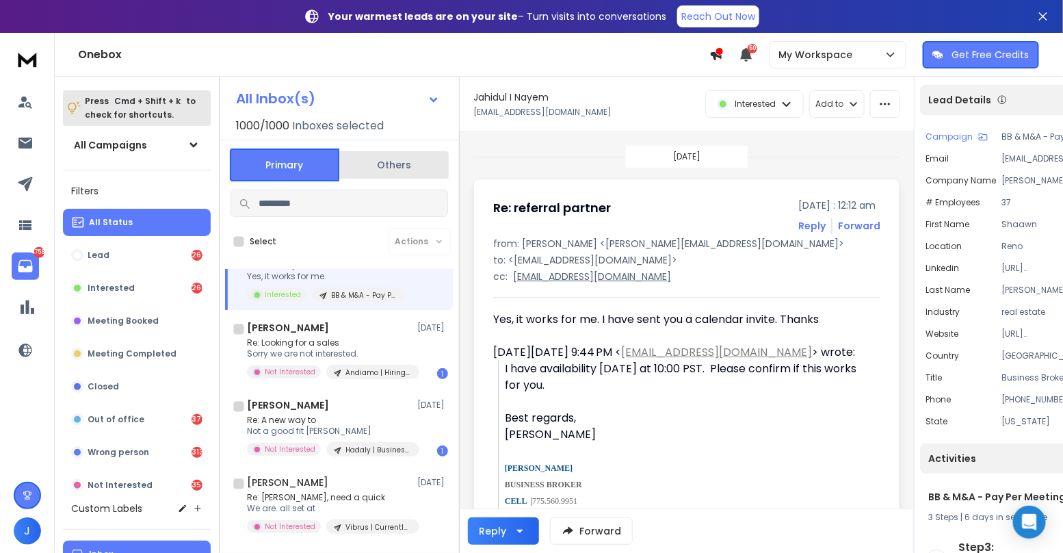
scroll to position [209, 0]
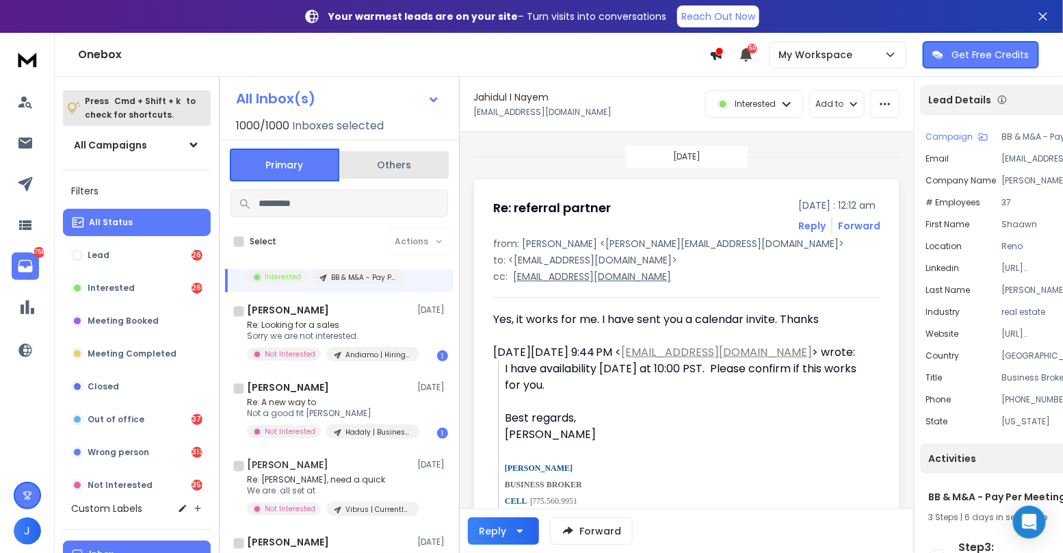
click at [370, 332] on p "Sorry we are not interested." at bounding box center [329, 335] width 164 height 11
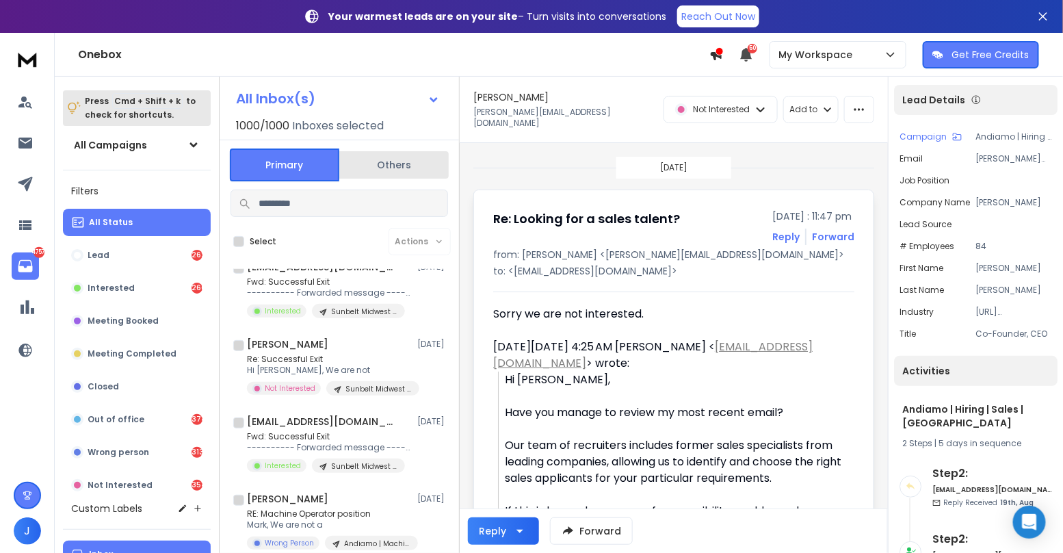
scroll to position [585, 0]
